Goal: Communication & Community: Answer question/provide support

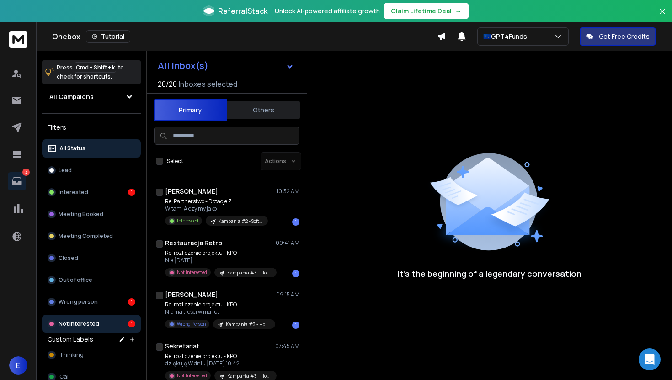
click at [90, 322] on p "Not Interested" at bounding box center [79, 324] width 41 height 7
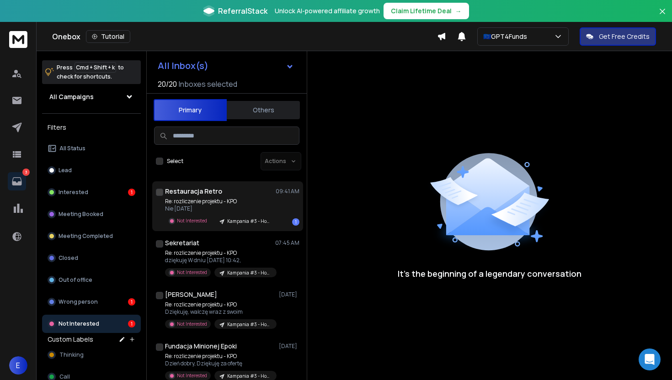
click at [180, 194] on h1 "Restauracja Retro" at bounding box center [193, 191] width 57 height 9
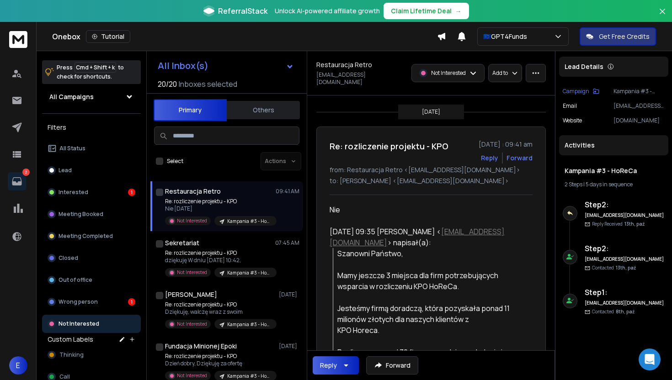
click at [541, 69] on button "button" at bounding box center [536, 73] width 20 height 18
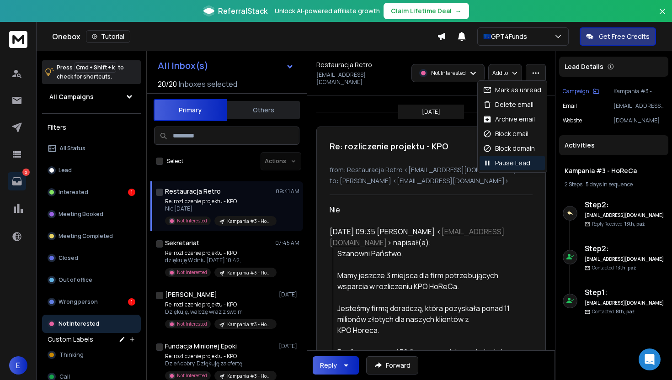
click at [518, 160] on div "Pause Lead" at bounding box center [506, 163] width 47 height 9
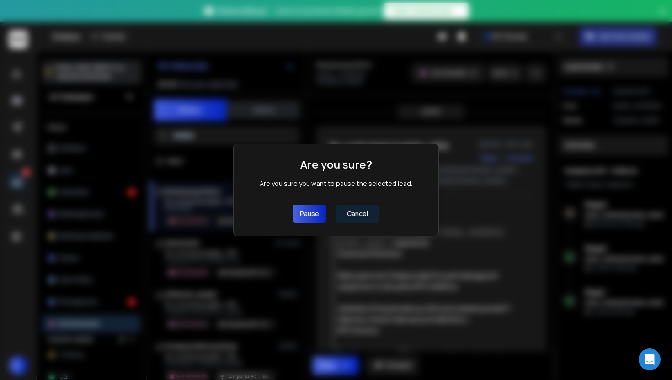
click at [310, 215] on button "Pause" at bounding box center [310, 214] width 34 height 18
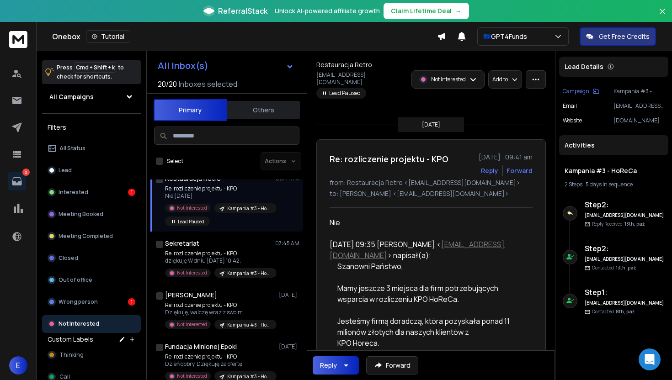
scroll to position [19, 0]
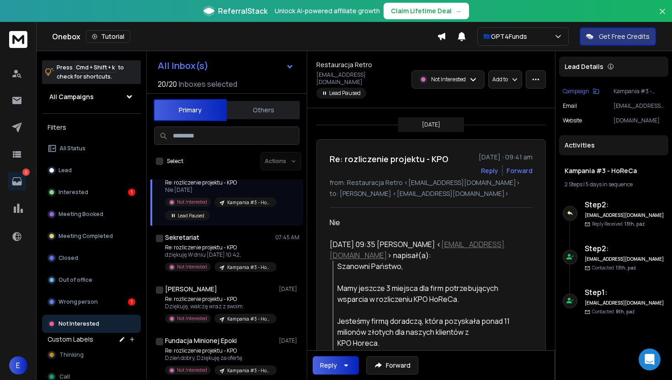
click at [225, 135] on input at bounding box center [226, 136] width 145 height 18
click at [80, 138] on div "Press Cmd + Shift + k to check for shortcuts. All Campaigns All Campaigns Filte…" at bounding box center [92, 241] width 110 height 380
click at [80, 147] on p "All Status" at bounding box center [72, 148] width 26 height 7
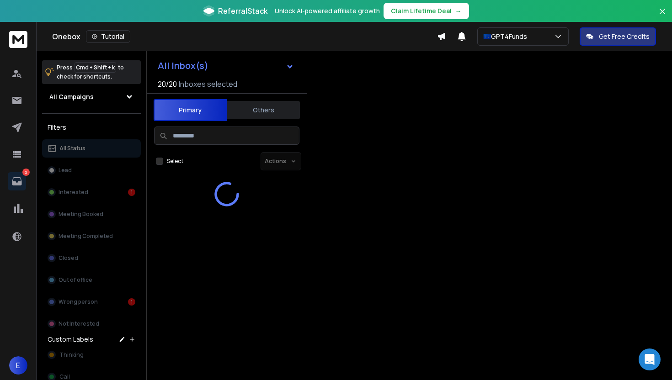
click at [212, 139] on input at bounding box center [226, 136] width 145 height 18
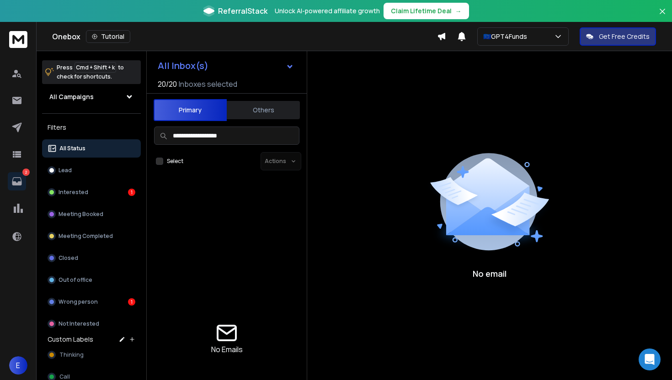
drag, startPoint x: 221, startPoint y: 149, endPoint x: 212, endPoint y: 141, distance: 12.0
click at [220, 149] on div "Select Actions" at bounding box center [227, 160] width 160 height 22
click at [202, 134] on input "**********" at bounding box center [226, 136] width 145 height 18
type input "**********"
click at [251, 131] on input "**********" at bounding box center [226, 136] width 145 height 18
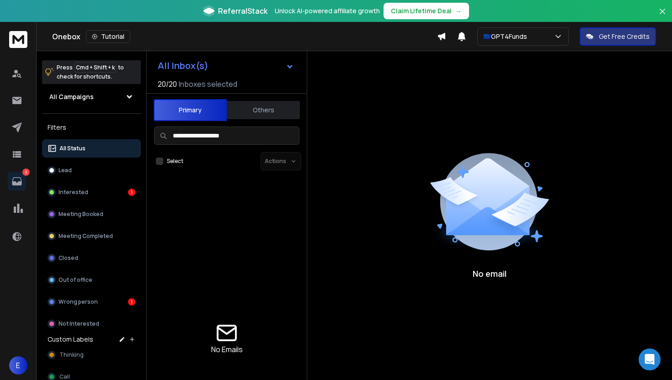
click at [263, 144] on input "**********" at bounding box center [226, 136] width 145 height 18
drag, startPoint x: 202, startPoint y: 144, endPoint x: 135, endPoint y: 138, distance: 67.0
click at [130, 141] on div "**********" at bounding box center [355, 241] width 636 height 380
drag, startPoint x: 230, startPoint y: 139, endPoint x: 148, endPoint y: 136, distance: 81.9
click at [148, 136] on div "**********" at bounding box center [227, 292] width 160 height 338
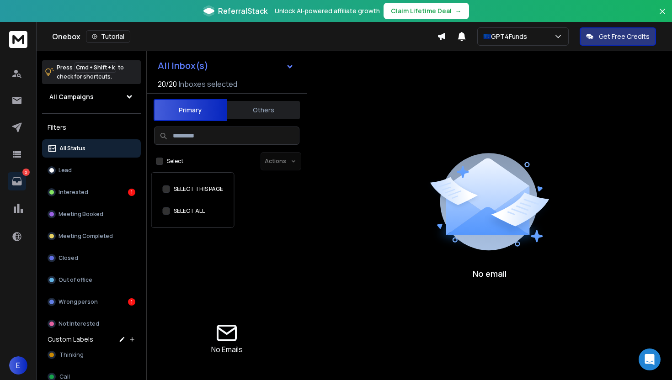
click at [229, 209] on div "SELECT THIS PAGE SELECT ALL" at bounding box center [192, 200] width 83 height 56
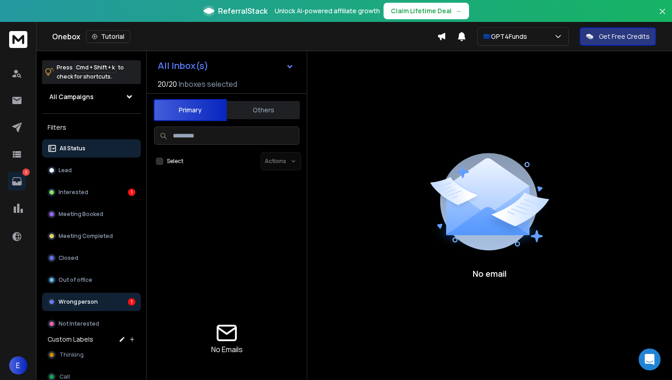
click at [94, 303] on p "Wrong person" at bounding box center [78, 302] width 39 height 7
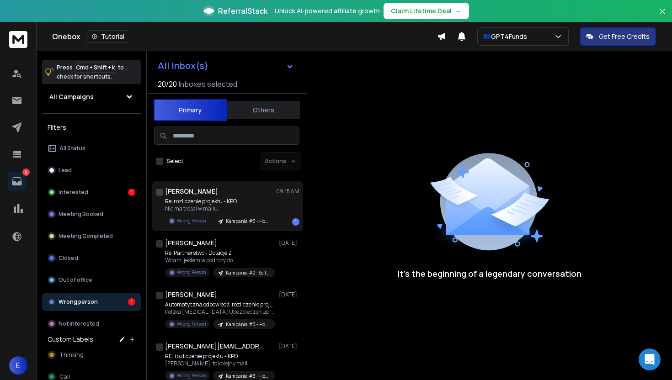
click at [214, 192] on div "[PERSON_NAME] 09:15 AM" at bounding box center [232, 191] width 134 height 9
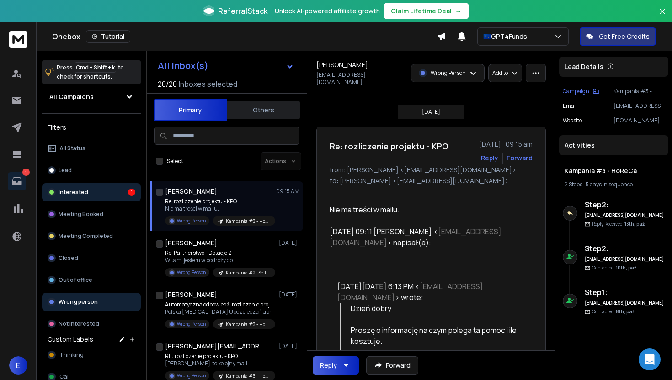
click at [98, 189] on button "Interested 1" at bounding box center [91, 192] width 99 height 18
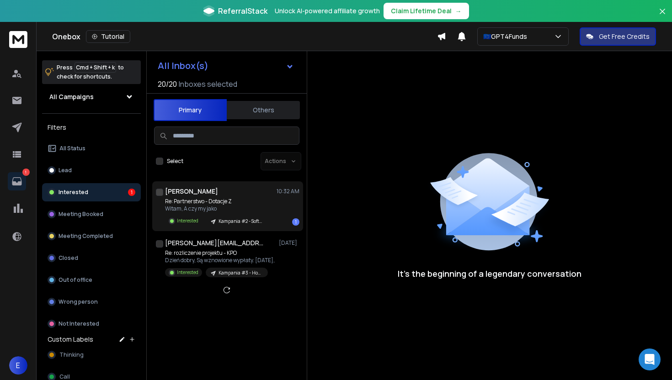
click at [226, 200] on p "Re: Partnerstwo - Dotacje Z" at bounding box center [216, 201] width 103 height 7
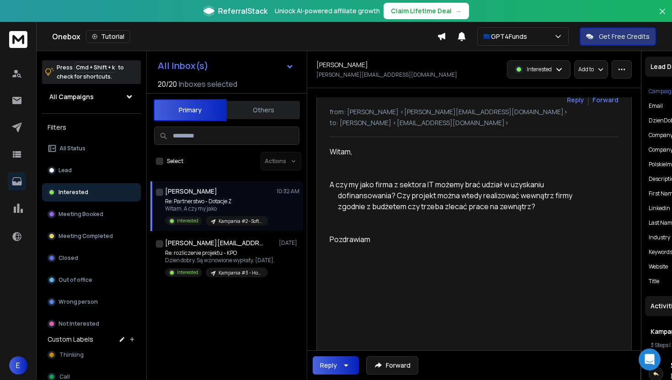
scroll to position [68, 0]
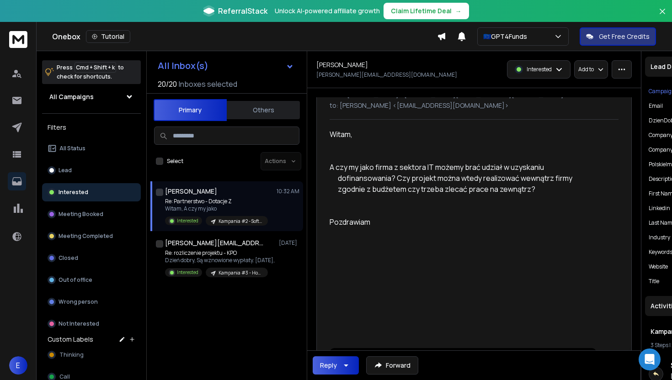
click at [345, 364] on icon "button" at bounding box center [346, 365] width 11 height 11
click at [339, 321] on p "Reply" at bounding box center [336, 324] width 17 height 9
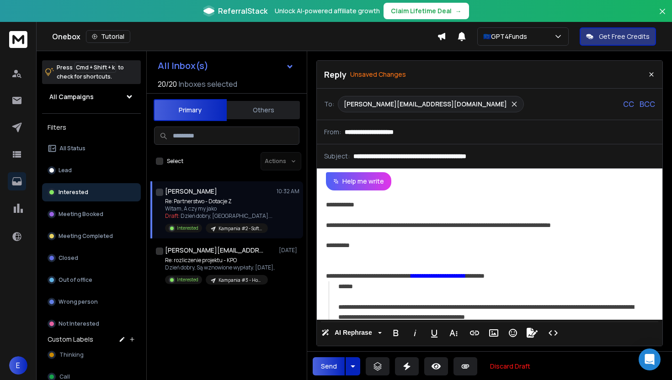
click at [327, 371] on button "Send" at bounding box center [329, 367] width 32 height 18
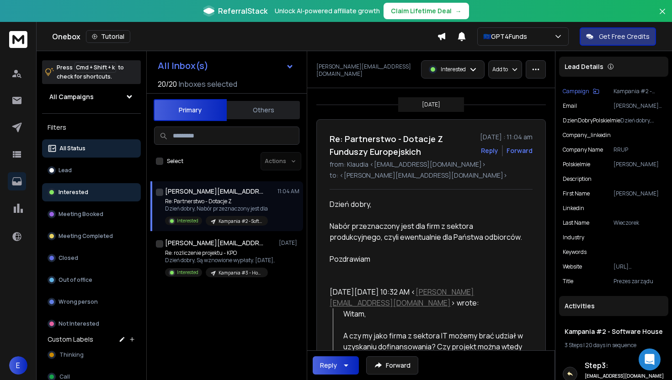
click at [74, 145] on p "All Status" at bounding box center [72, 148] width 26 height 7
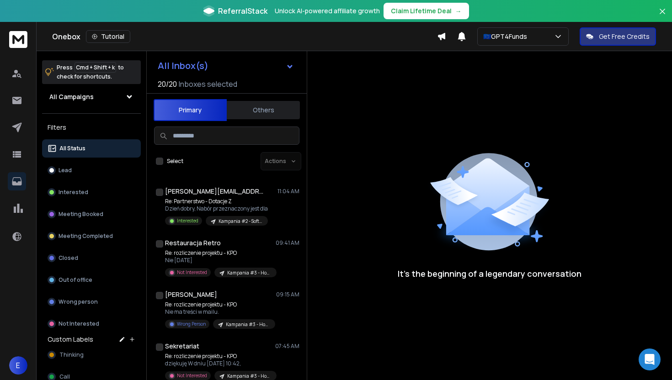
click at [203, 141] on input at bounding box center [226, 136] width 145 height 18
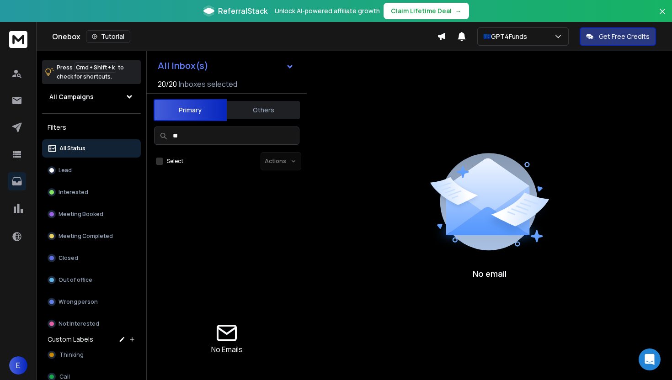
type input "*"
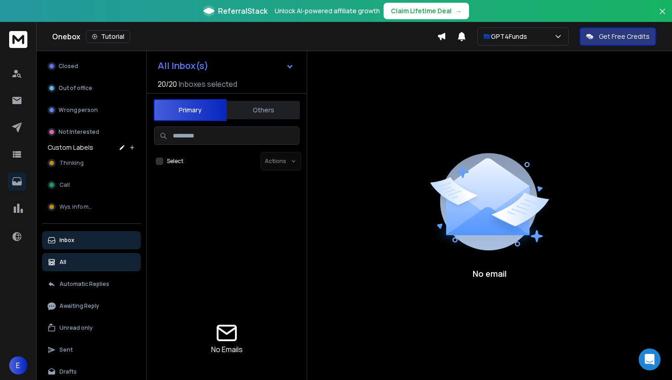
scroll to position [229, 0]
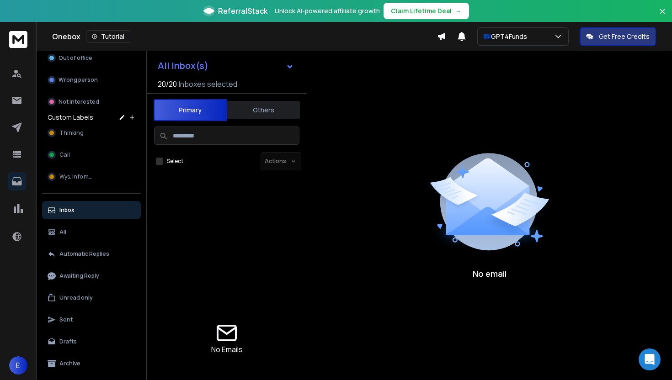
click at [78, 311] on button "Sent" at bounding box center [91, 320] width 99 height 18
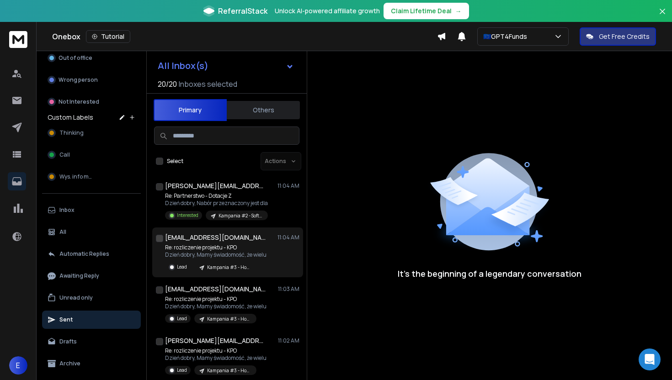
scroll to position [82, 0]
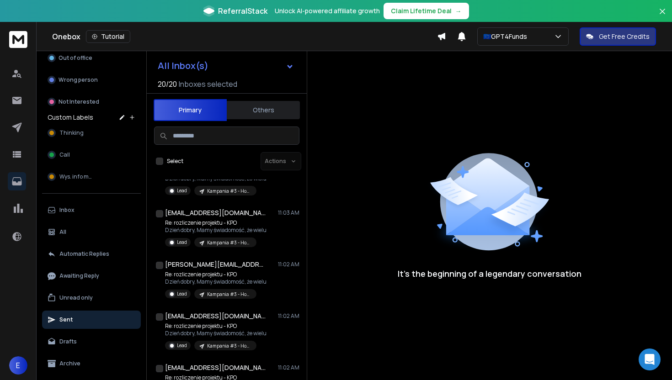
click at [199, 136] on input at bounding box center [226, 136] width 145 height 18
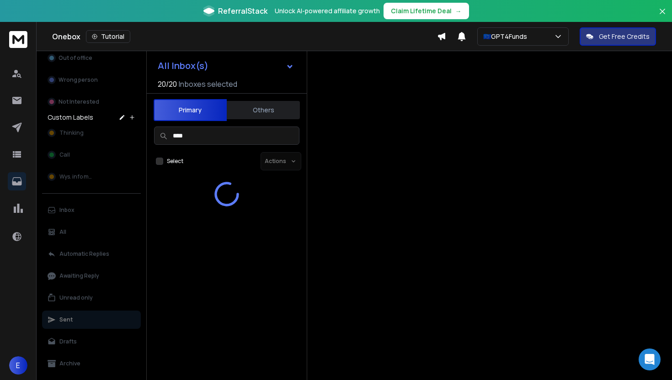
scroll to position [0, 0]
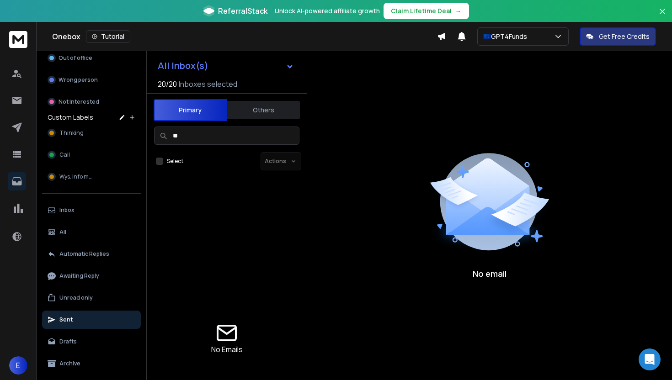
type input "*"
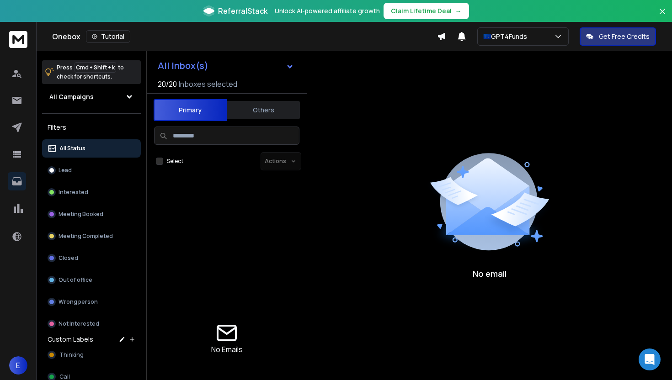
click at [86, 191] on p "Interested" at bounding box center [74, 192] width 30 height 7
